Goal: Task Accomplishment & Management: Use online tool/utility

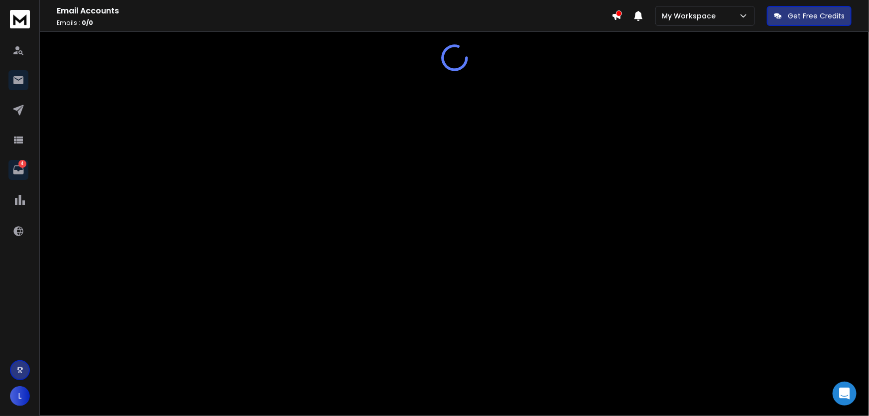
click at [18, 166] on icon at bounding box center [18, 170] width 12 height 12
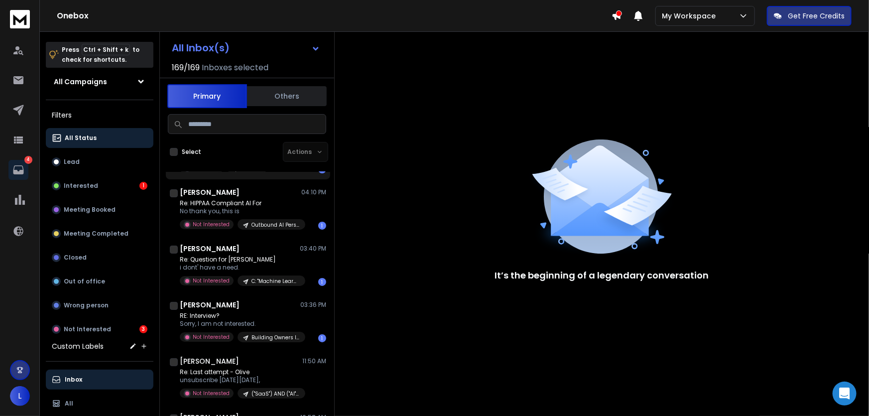
scroll to position [90, 0]
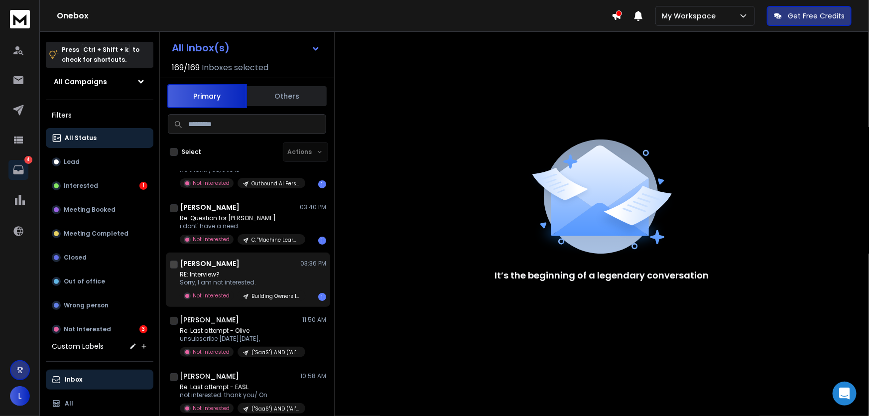
click at [256, 271] on p "RE: Interview?" at bounding box center [239, 274] width 119 height 8
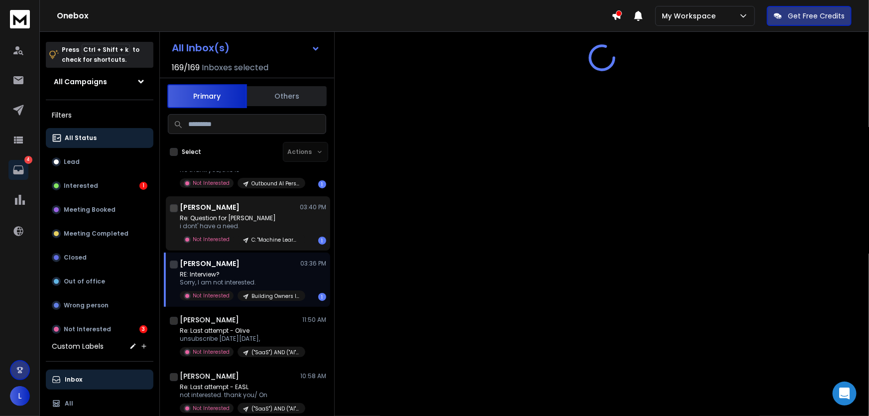
click at [251, 209] on div "[PERSON_NAME] 03:40 PM" at bounding box center [253, 207] width 146 height 10
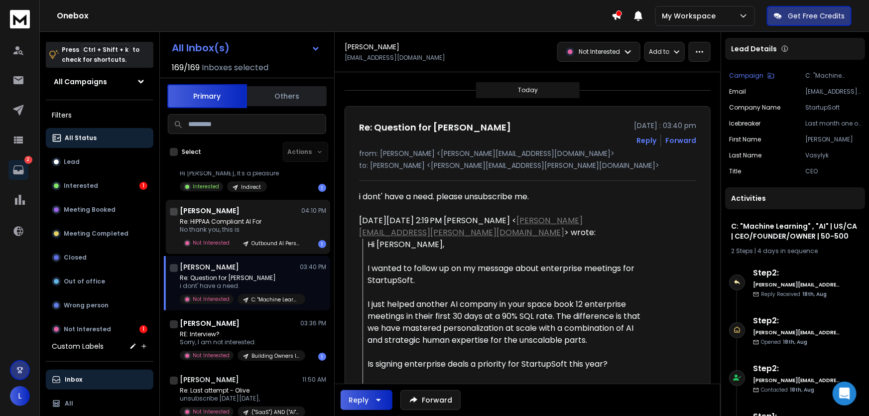
scroll to position [0, 0]
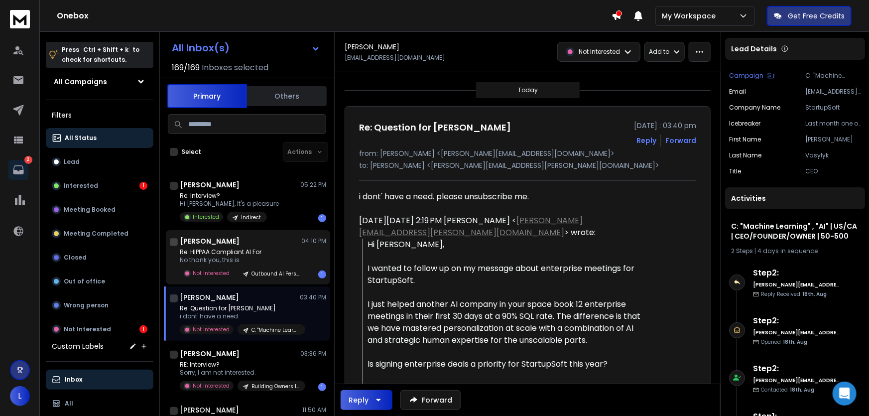
click at [245, 248] on p "Re: HIPPAA Compliant AI For" at bounding box center [239, 252] width 119 height 8
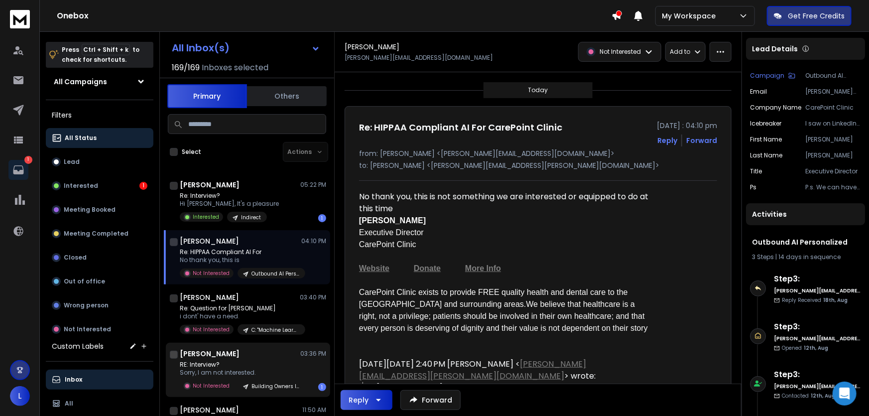
click at [256, 366] on p "RE: Interview?" at bounding box center [239, 364] width 119 height 8
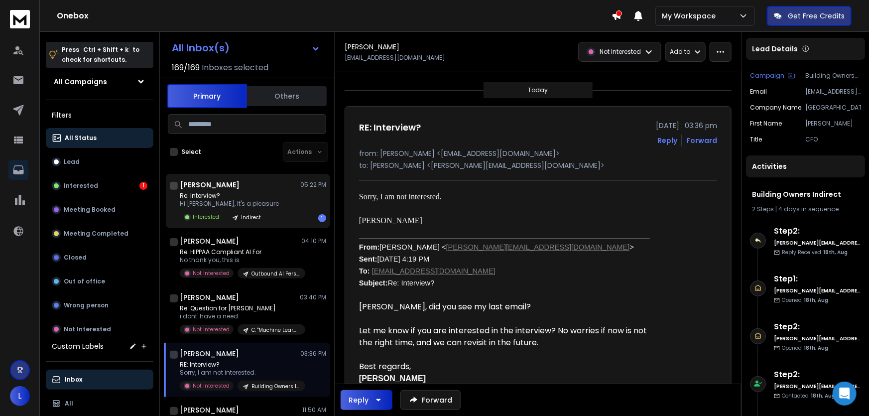
click at [271, 186] on div "[PERSON_NAME] 05:22 PM" at bounding box center [253, 185] width 146 height 10
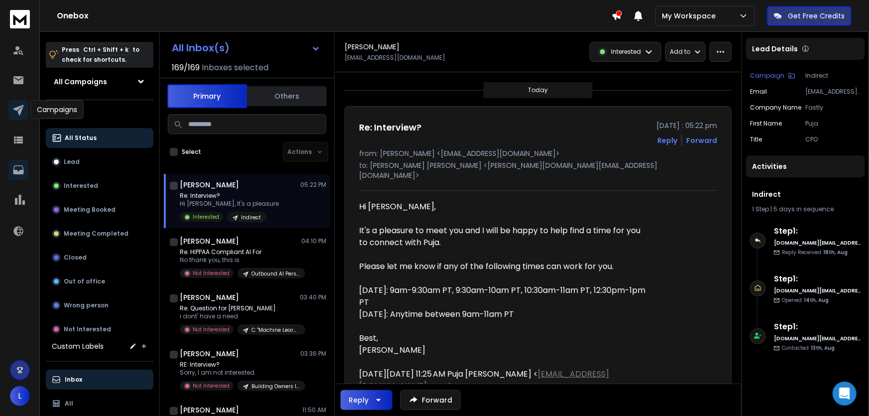
click at [21, 117] on link at bounding box center [18, 110] width 20 height 20
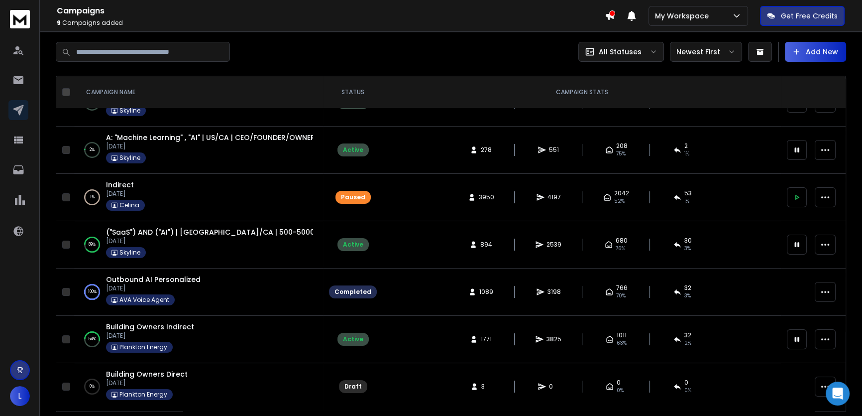
scroll to position [128, 0]
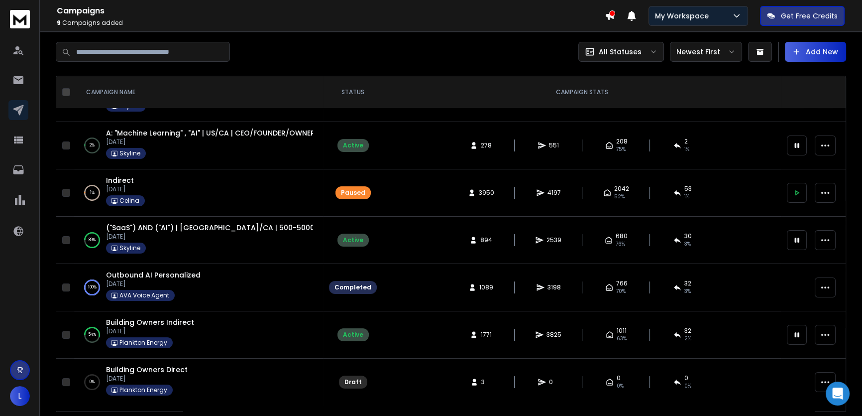
click at [687, 14] on p "My Workspace" at bounding box center [684, 16] width 58 height 10
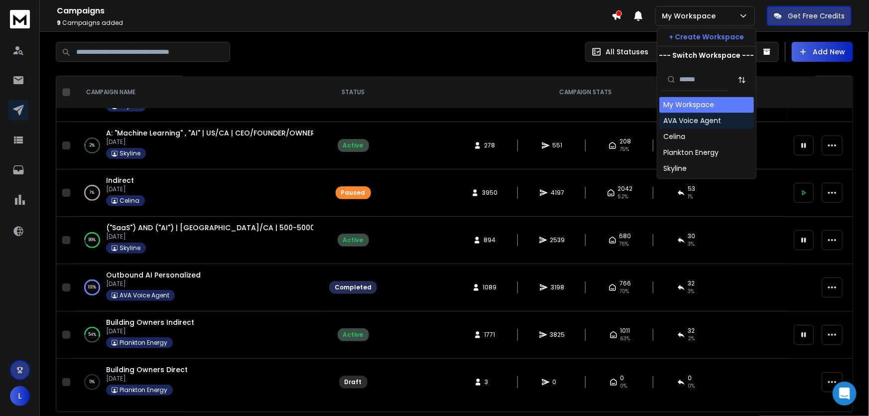
click at [689, 121] on div "AVA Voice Agent" at bounding box center [692, 120] width 58 height 10
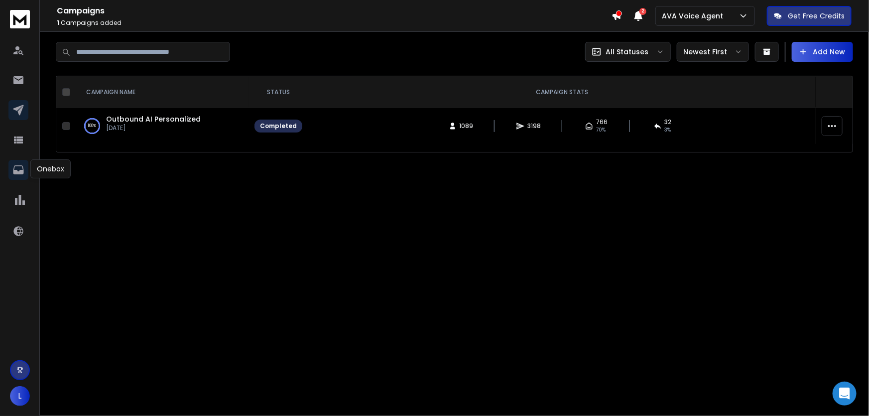
click at [21, 169] on icon at bounding box center [18, 169] width 10 height 9
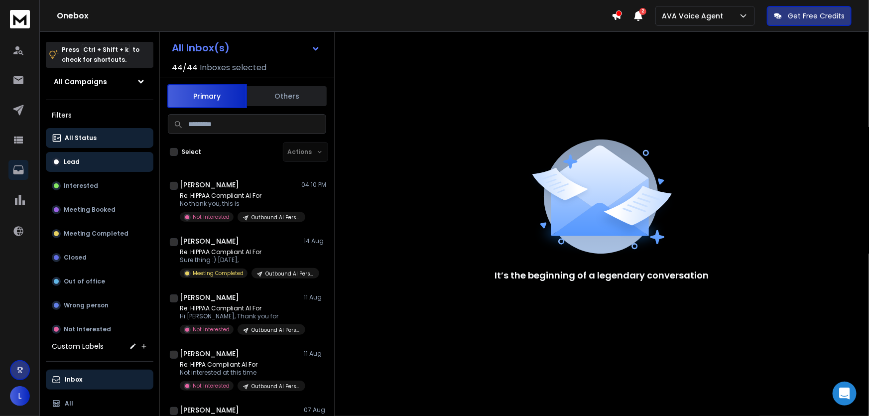
click at [101, 154] on button "Lead" at bounding box center [100, 162] width 108 height 20
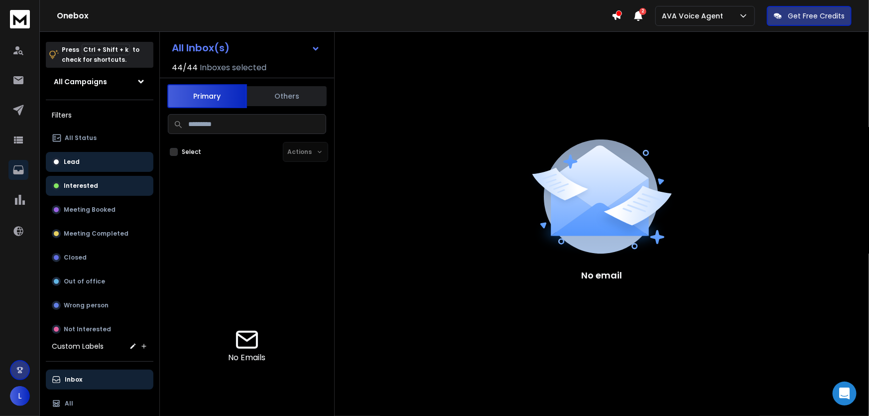
click at [105, 192] on button "Interested" at bounding box center [100, 186] width 108 height 20
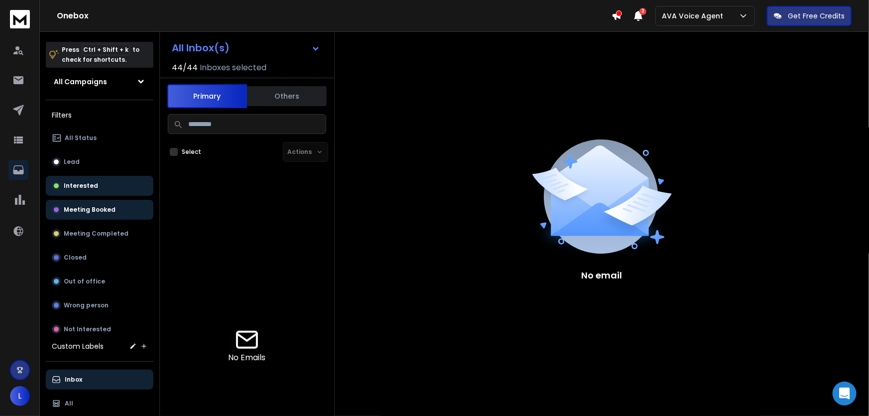
click at [103, 215] on button "Meeting Booked" at bounding box center [100, 210] width 108 height 20
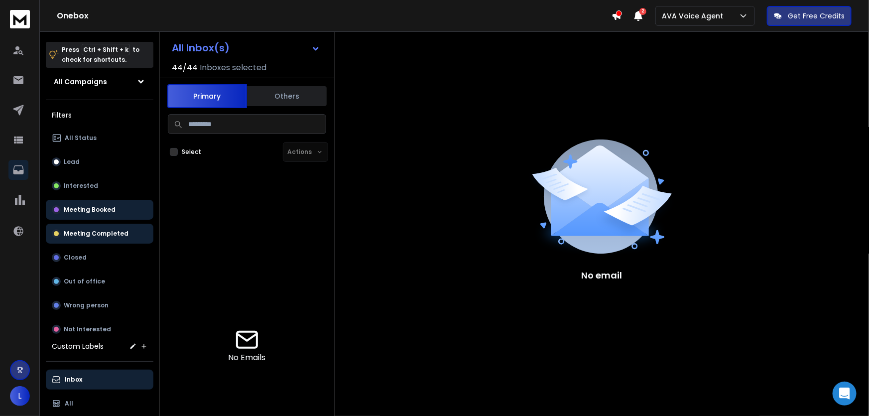
click at [105, 229] on p "Meeting Completed" at bounding box center [96, 233] width 65 height 8
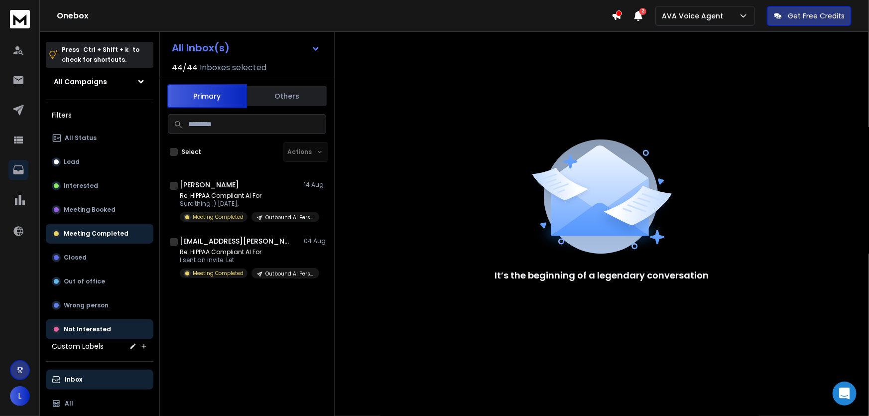
click at [84, 331] on p "Not Interested" at bounding box center [87, 329] width 47 height 8
